Goal: Task Accomplishment & Management: Manage account settings

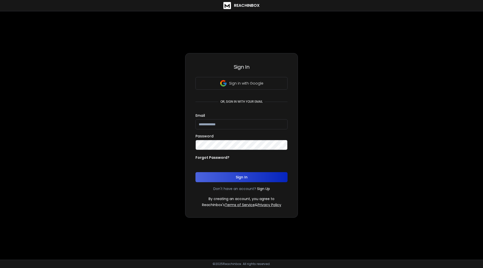
click at [216, 125] on input "email" at bounding box center [242, 124] width 92 height 10
paste input "**********"
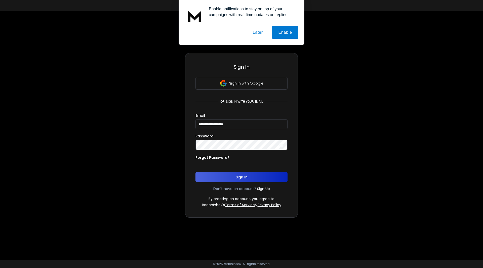
type input "**********"
drag, startPoint x: 245, startPoint y: 176, endPoint x: 252, endPoint y: 194, distance: 19.8
click at [245, 176] on button "Sign In" at bounding box center [242, 177] width 92 height 10
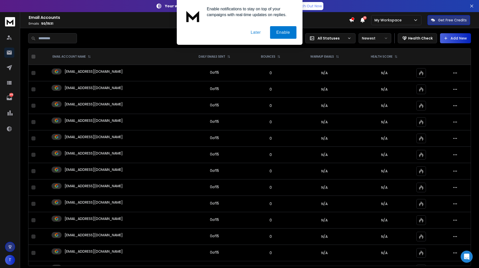
click at [254, 32] on button "Later" at bounding box center [256, 32] width 23 height 13
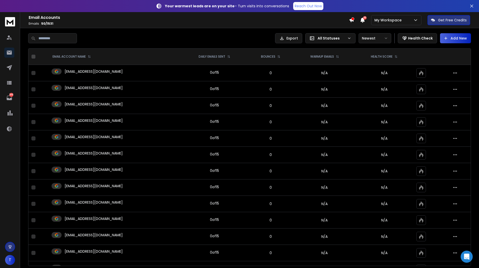
click at [462, 40] on button "Add New" at bounding box center [455, 38] width 31 height 10
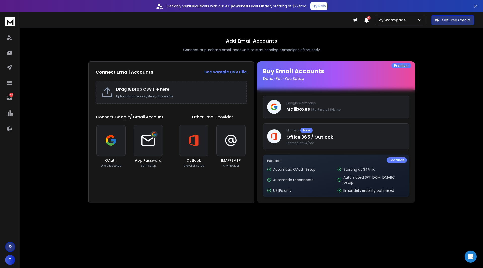
click at [117, 145] on icon at bounding box center [111, 140] width 13 height 15
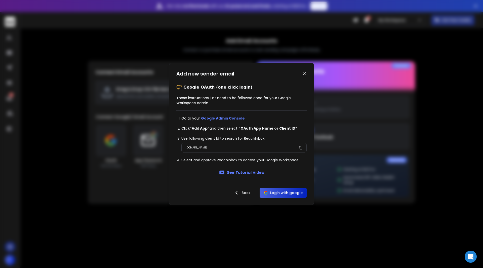
click at [277, 193] on button "Login with google" at bounding box center [283, 193] width 47 height 10
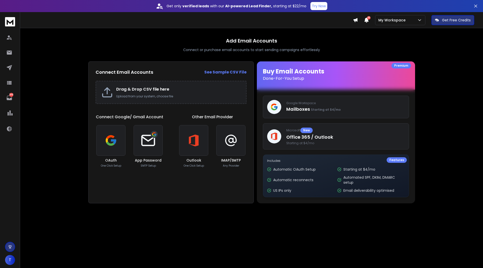
click at [120, 143] on div at bounding box center [110, 140] width 29 height 31
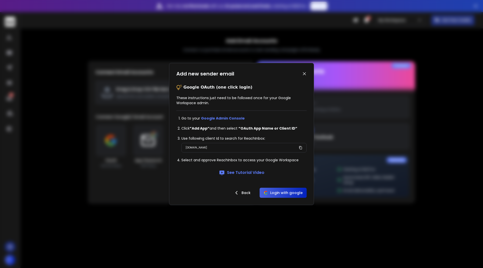
click at [300, 191] on button "Login with google" at bounding box center [283, 193] width 47 height 10
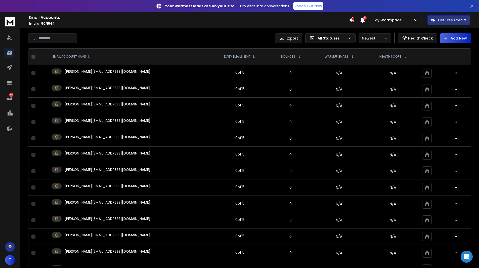
click at [458, 38] on button "Add New" at bounding box center [455, 38] width 31 height 10
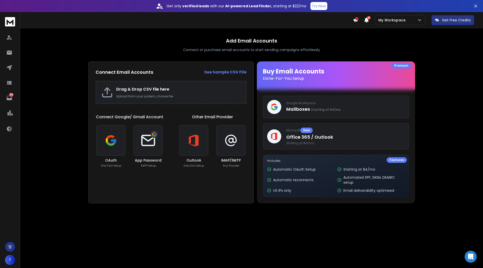
click at [111, 141] on icon at bounding box center [111, 140] width 13 height 15
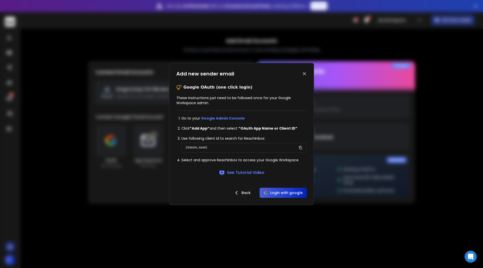
click at [273, 190] on button "Login with google" at bounding box center [283, 193] width 47 height 10
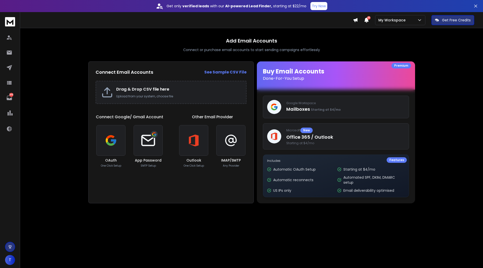
click at [119, 150] on div at bounding box center [110, 140] width 29 height 31
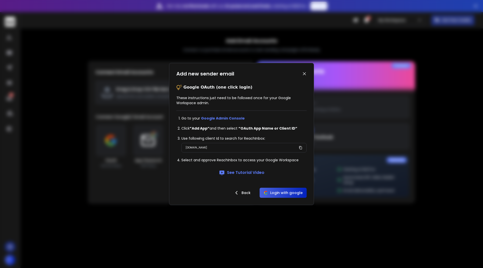
click at [273, 194] on button "Login with google" at bounding box center [283, 193] width 47 height 10
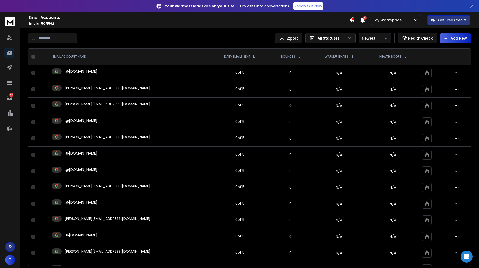
click at [449, 38] on button "Add New" at bounding box center [455, 38] width 31 height 10
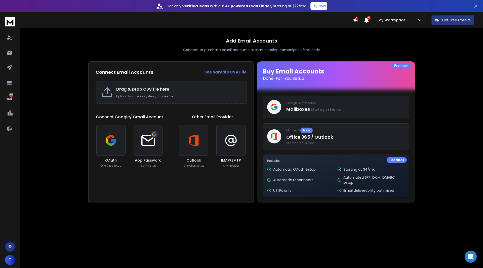
click at [111, 143] on icon at bounding box center [111, 140] width 13 height 15
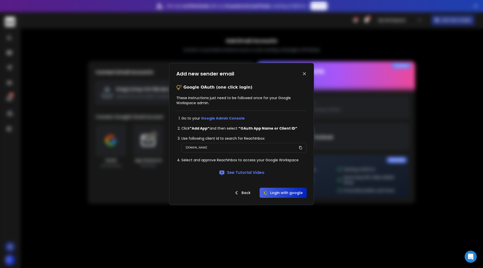
click at [278, 192] on button "Login with google" at bounding box center [283, 193] width 47 height 10
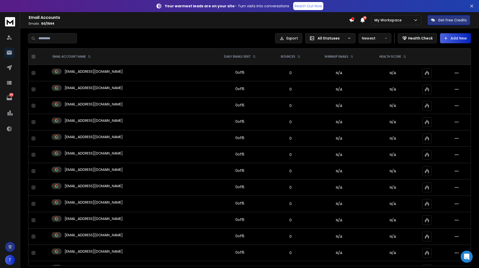
click at [457, 41] on button "Add New" at bounding box center [455, 38] width 31 height 10
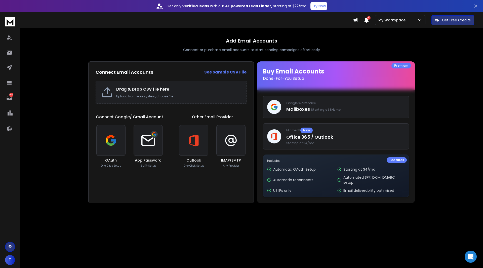
click at [452, 36] on div "Add Email Accounts Connect or purchase email accounts to start sending campaign…" at bounding box center [241, 112] width 483 height 201
click at [109, 143] on icon at bounding box center [110, 143] width 8 height 4
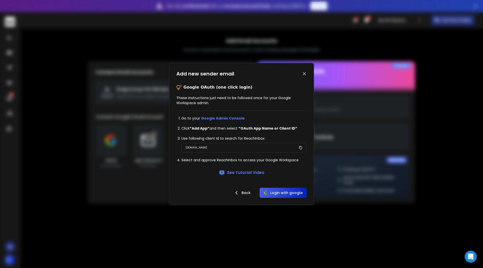
click at [301, 191] on button "Login with google" at bounding box center [283, 193] width 47 height 10
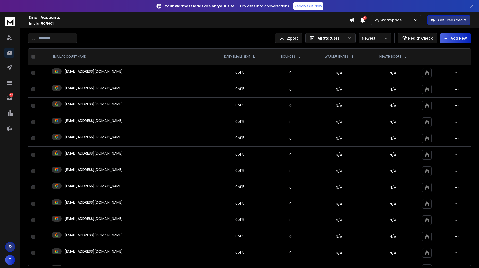
click at [458, 38] on button "Add New" at bounding box center [455, 38] width 31 height 10
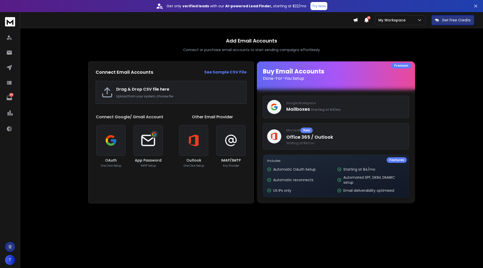
click at [125, 142] on div at bounding box center [110, 140] width 29 height 31
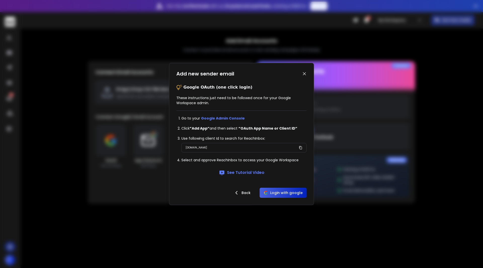
click at [267, 195] on icon at bounding box center [265, 194] width 3 height 2
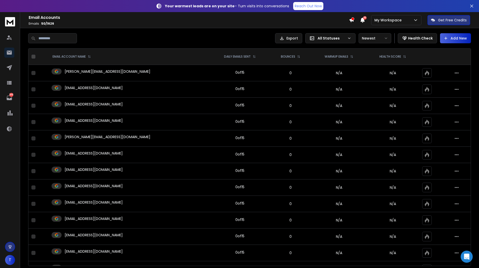
click at [456, 39] on button "Add New" at bounding box center [455, 38] width 31 height 10
click at [456, 36] on button "Add New" at bounding box center [455, 38] width 31 height 10
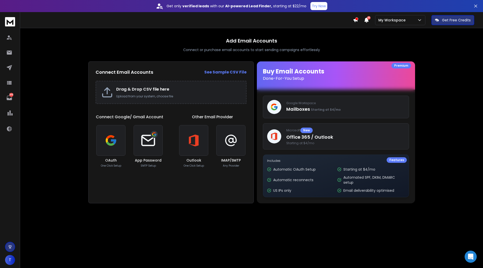
click at [109, 146] on icon at bounding box center [111, 140] width 13 height 15
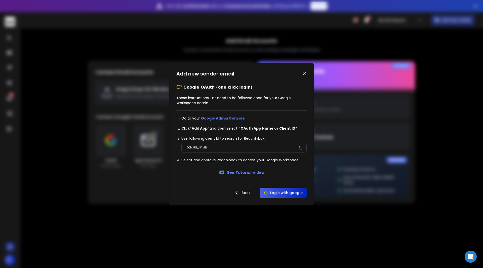
click at [277, 194] on button "Login with google" at bounding box center [283, 193] width 47 height 10
